Goal: Navigation & Orientation: Find specific page/section

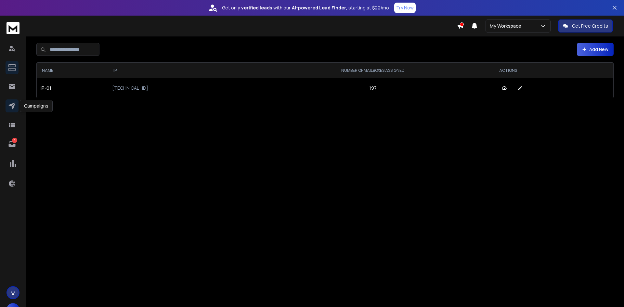
click at [11, 103] on icon at bounding box center [12, 106] width 8 height 8
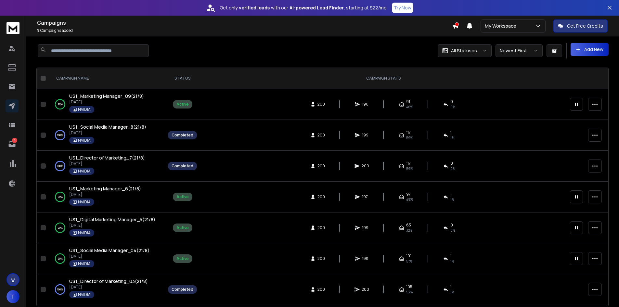
click at [279, 48] on div at bounding box center [179, 51] width 286 height 16
click at [14, 145] on icon at bounding box center [11, 144] width 7 height 6
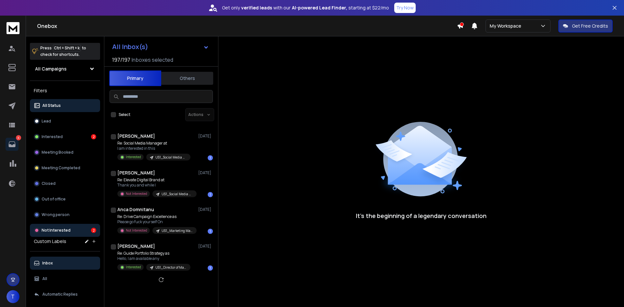
click at [65, 231] on p "Not Interested" at bounding box center [56, 230] width 29 height 5
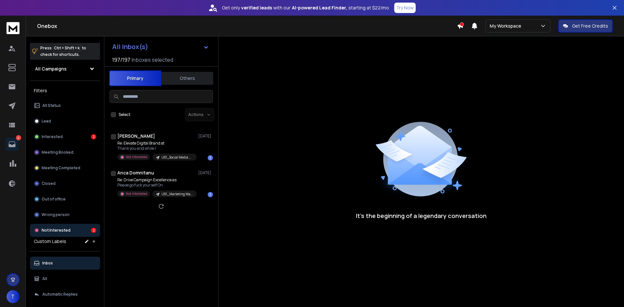
click at [134, 126] on div "Select Actions [PERSON_NAME] [DATE] Re: Elevate Digital Brand at Thank you and …" at bounding box center [161, 181] width 114 height 189
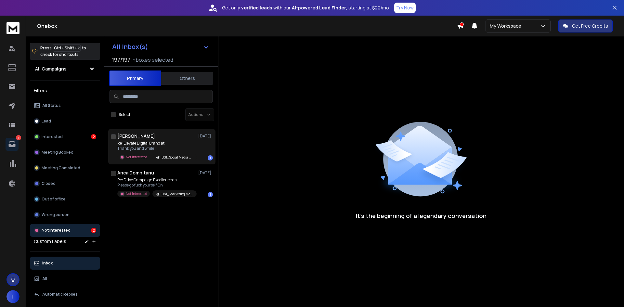
click at [140, 137] on h1 "[PERSON_NAME]" at bounding box center [136, 136] width 38 height 6
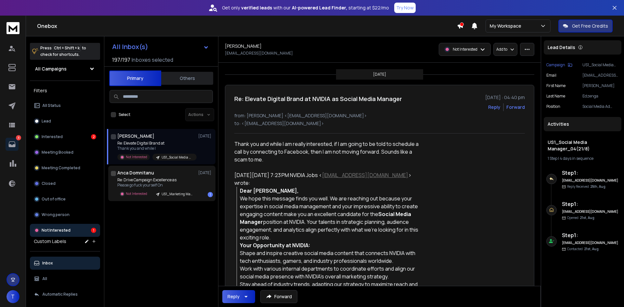
click at [140, 176] on div "[PERSON_NAME] [DATE] Re: Drive Campaign Excellence as Please go fuck yourself O…" at bounding box center [165, 184] width 96 height 28
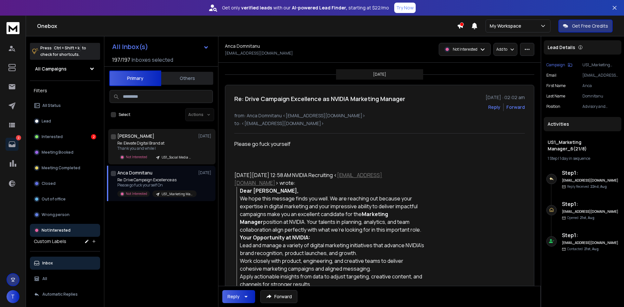
click at [153, 139] on div "[PERSON_NAME] [DATE]" at bounding box center [165, 136] width 96 height 6
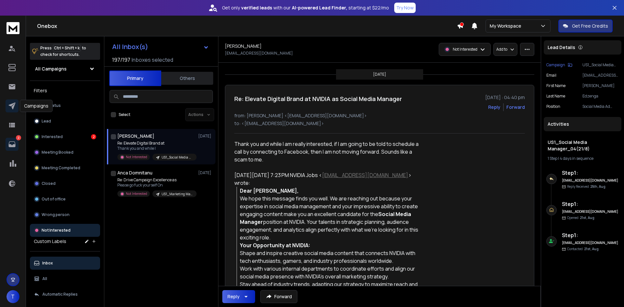
click at [12, 105] on icon at bounding box center [11, 105] width 7 height 7
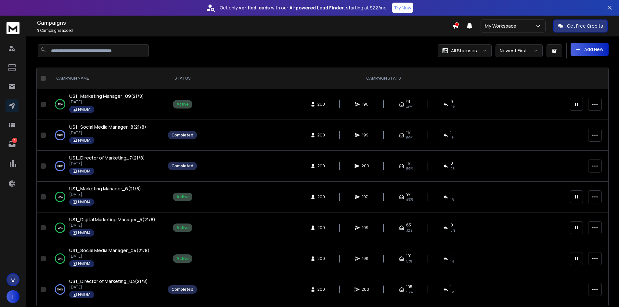
click at [248, 56] on div at bounding box center [179, 51] width 286 height 16
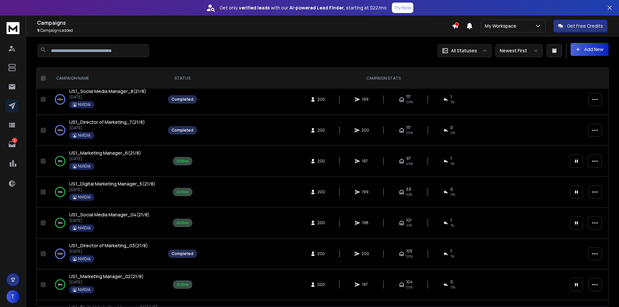
scroll to position [66, 0]
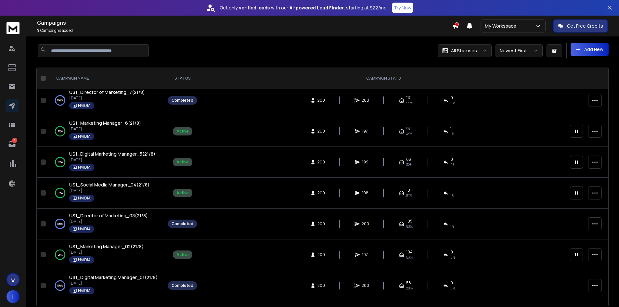
click at [240, 56] on div at bounding box center [179, 51] width 286 height 16
click at [13, 87] on icon at bounding box center [12, 86] width 6 height 5
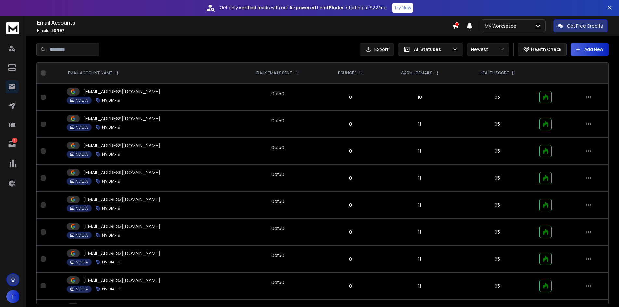
click at [580, 47] on icon at bounding box center [578, 49] width 5 height 5
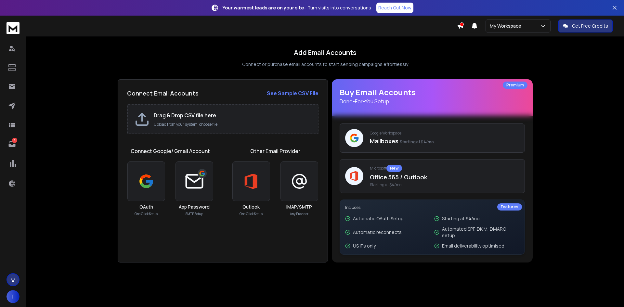
click at [291, 94] on strong "See Sample CSV File" at bounding box center [293, 93] width 52 height 7
click at [13, 106] on icon at bounding box center [11, 105] width 7 height 7
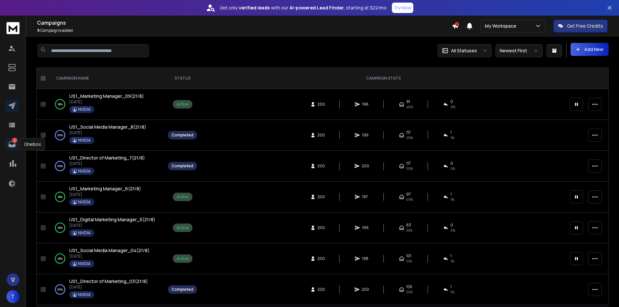
click at [17, 142] on link "2" at bounding box center [12, 144] width 13 height 13
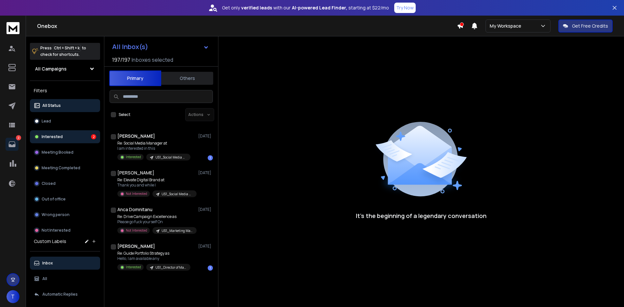
click at [55, 135] on p "Interested" at bounding box center [52, 136] width 21 height 5
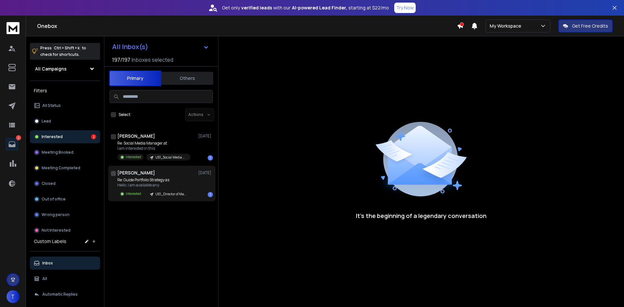
click at [150, 187] on p "Hello, I am available any" at bounding box center [153, 185] width 73 height 5
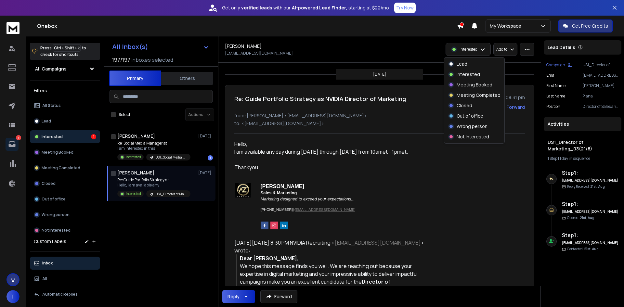
click at [476, 48] on p "Interested" at bounding box center [468, 49] width 18 height 5
click at [137, 134] on label "SELECT THIS PAGE" at bounding box center [140, 134] width 35 height 5
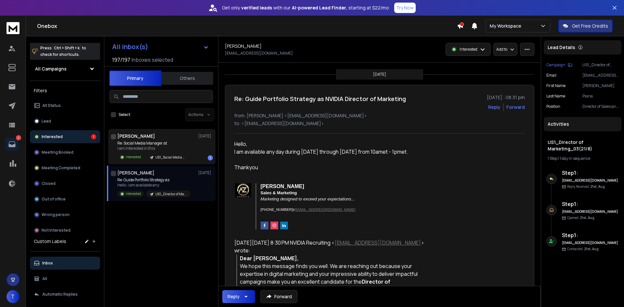
click at [195, 139] on div "[PERSON_NAME] [DATE]" at bounding box center [165, 136] width 96 height 6
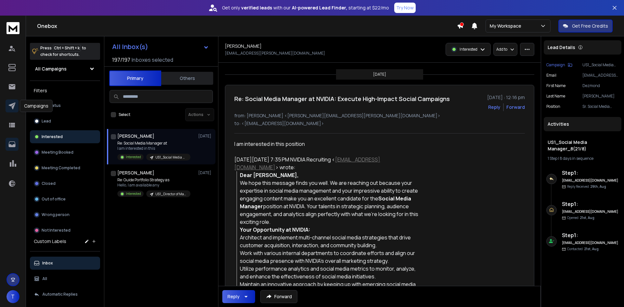
click at [9, 106] on icon at bounding box center [12, 106] width 8 height 8
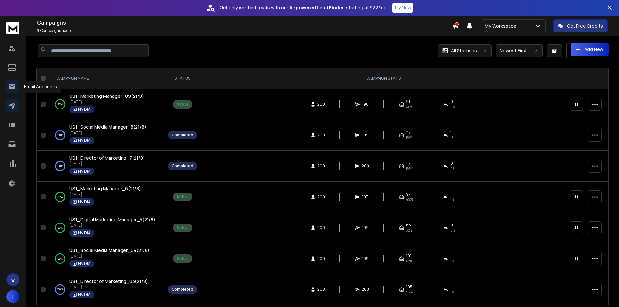
click at [11, 83] on icon at bounding box center [12, 87] width 8 height 8
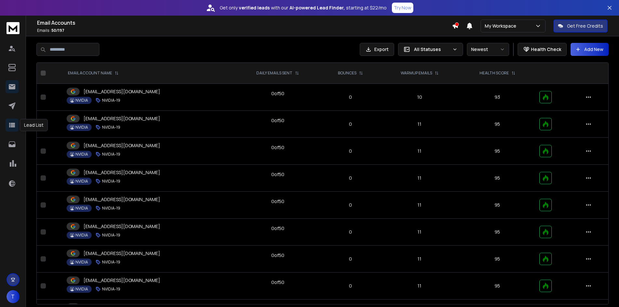
click at [10, 130] on link at bounding box center [12, 125] width 13 height 13
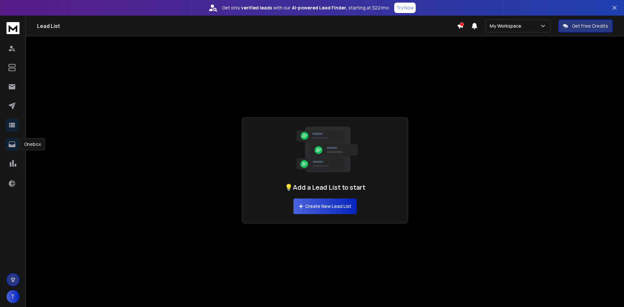
click at [15, 144] on icon at bounding box center [11, 144] width 7 height 6
